Goal: Check status

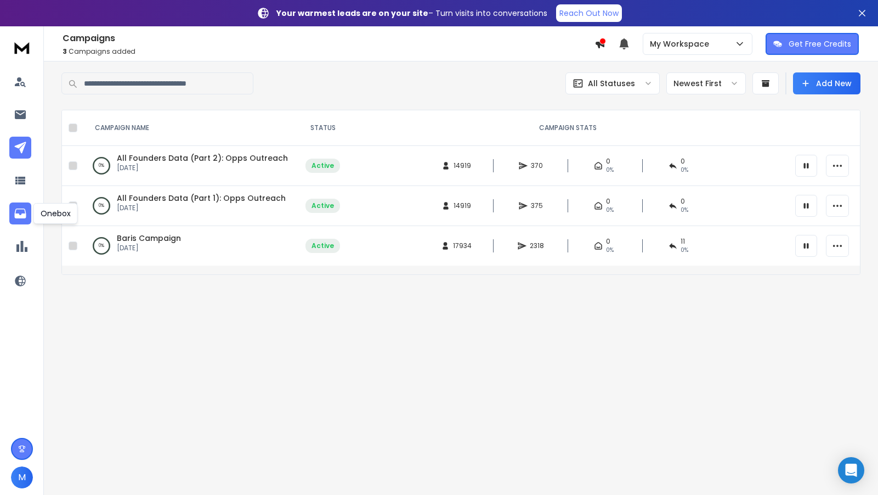
click at [19, 210] on icon at bounding box center [20, 213] width 13 height 13
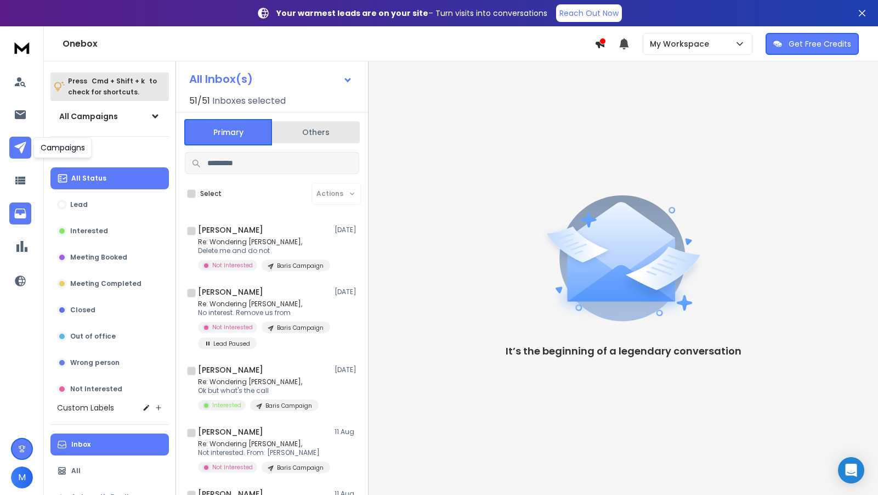
click at [24, 139] on link at bounding box center [20, 148] width 22 height 22
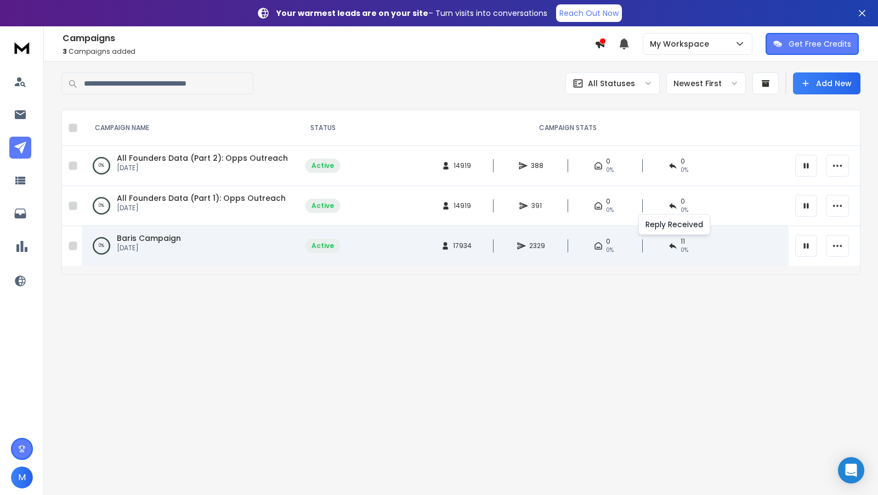
click at [681, 245] on p "11 0 %" at bounding box center [686, 246] width 11 height 18
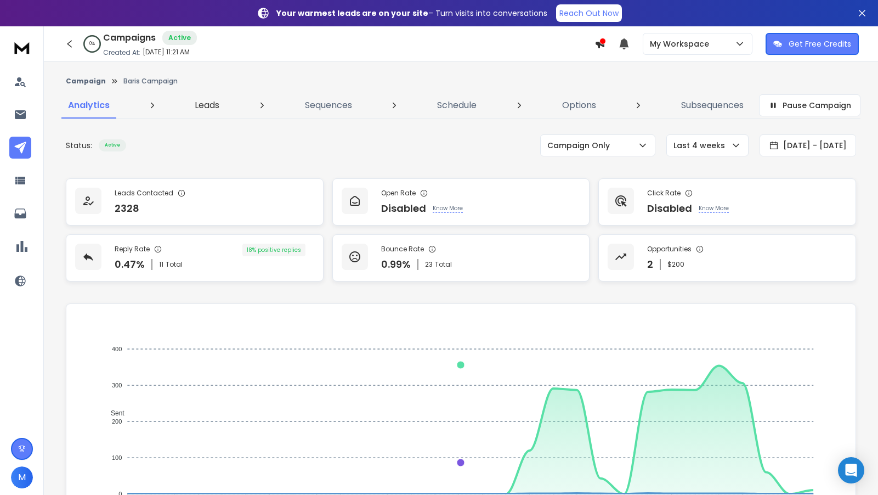
click at [216, 102] on p "Leads" at bounding box center [207, 105] width 25 height 13
